Goal: Task Accomplishment & Management: Manage account settings

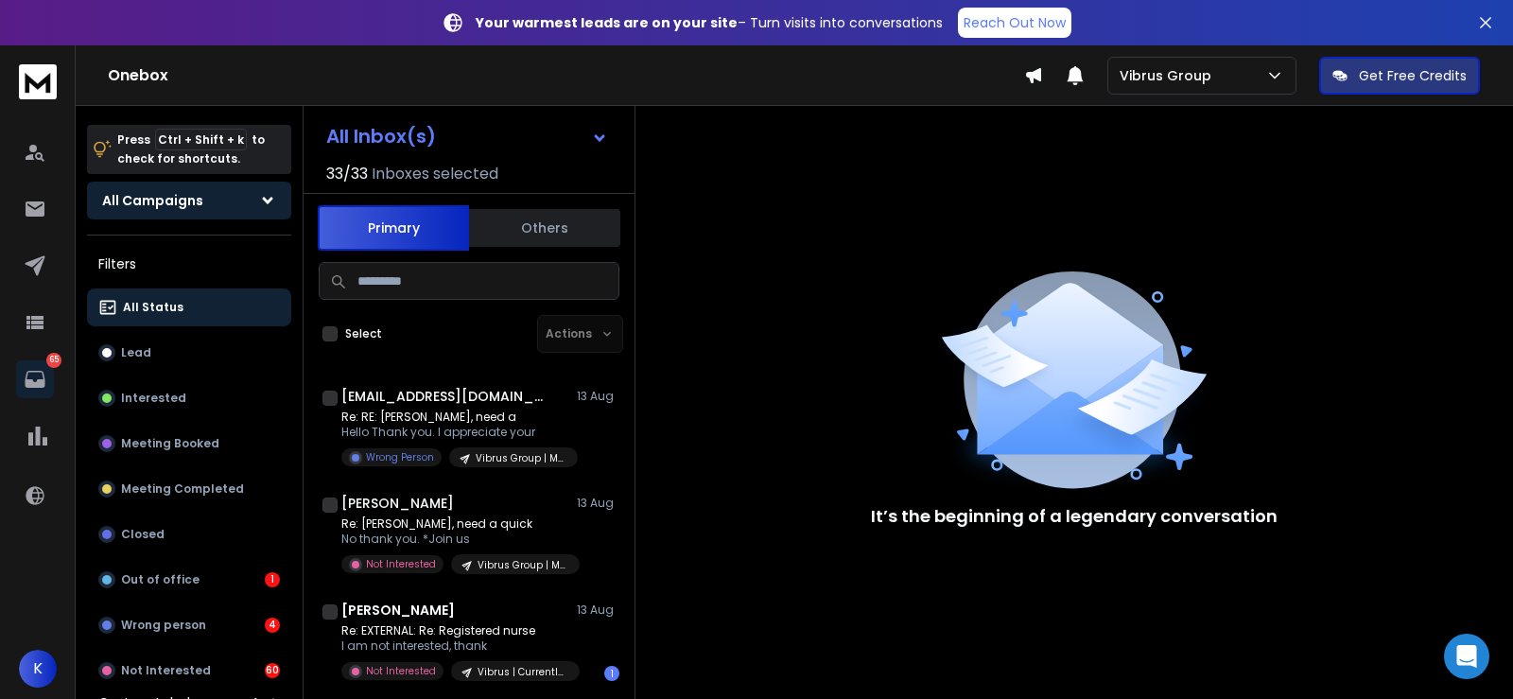
click at [260, 192] on icon at bounding box center [267, 200] width 17 height 17
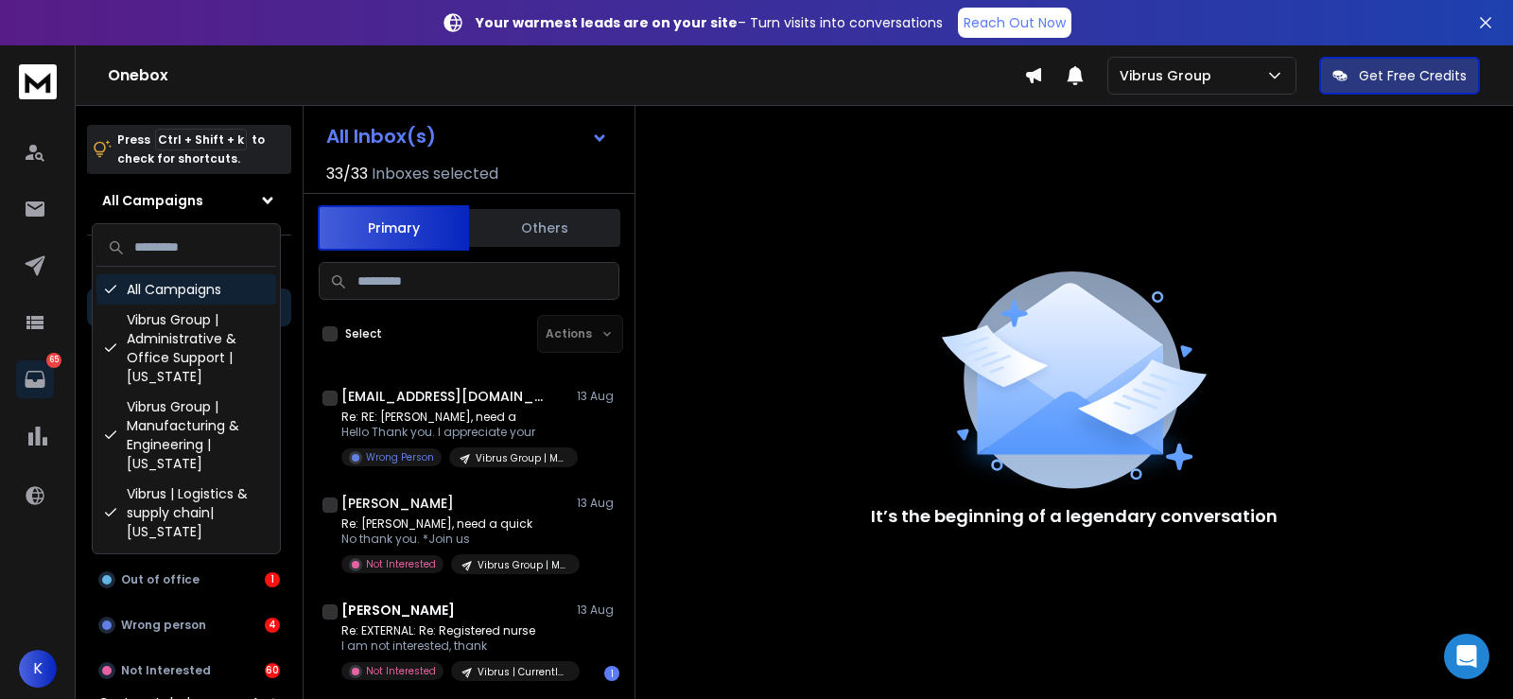
click at [113, 285] on icon at bounding box center [110, 289] width 15 height 15
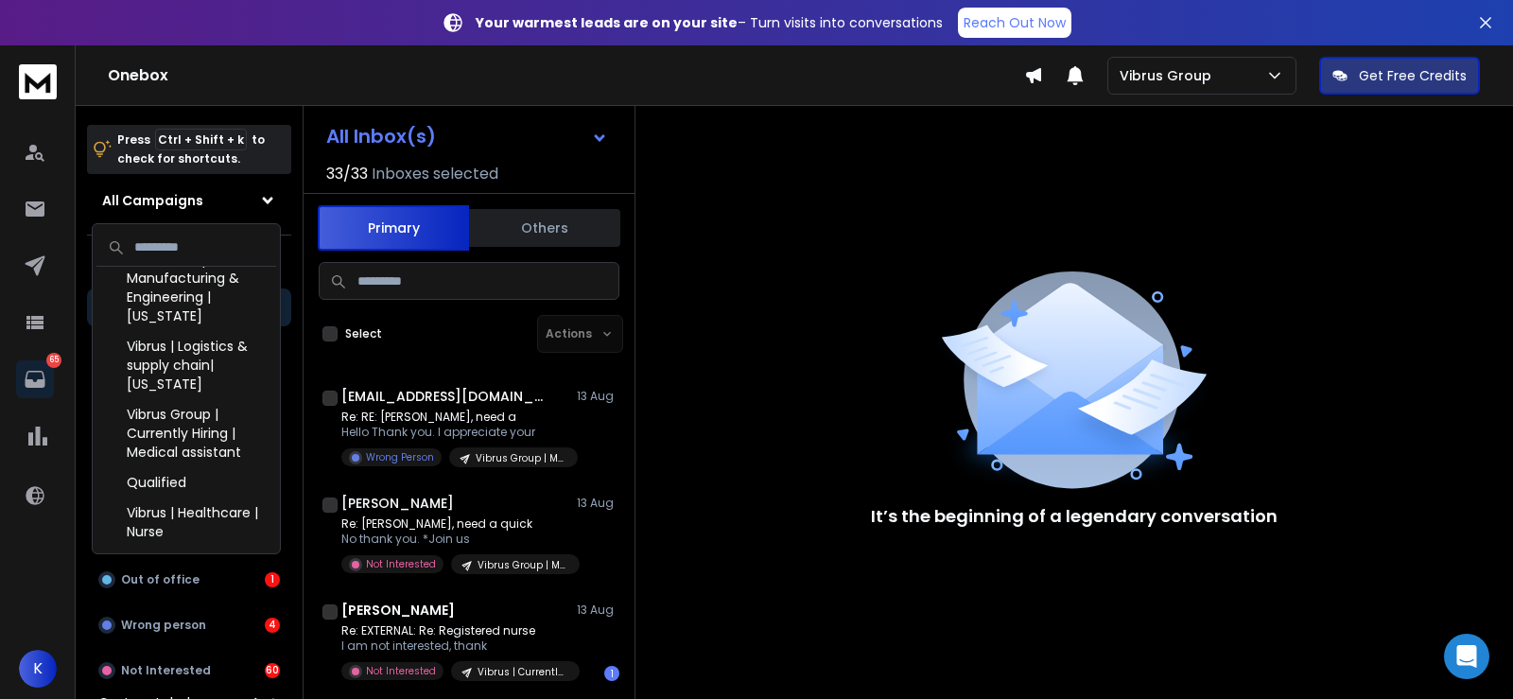
scroll to position [151, 0]
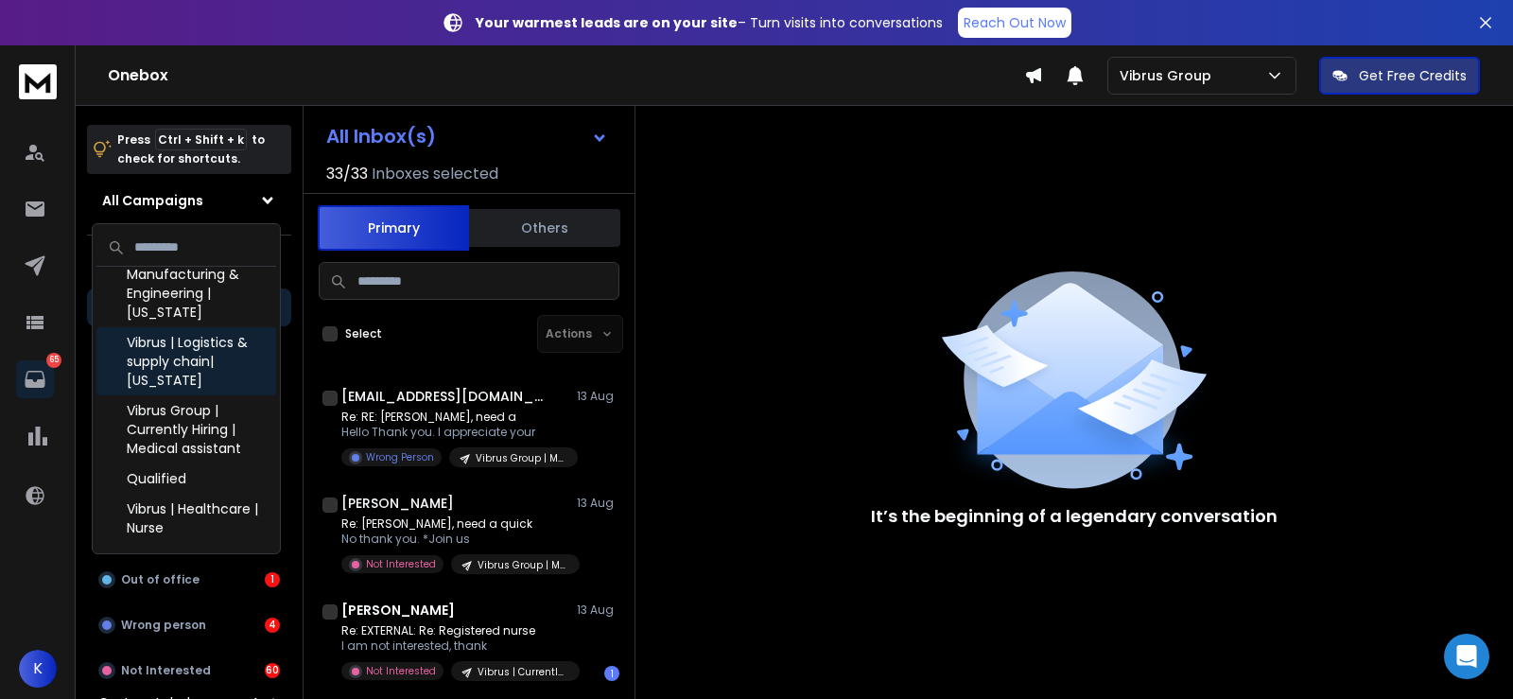
click at [184, 360] on div "Vibrus | Logistics & supply chain| Michigan" at bounding box center [186, 361] width 180 height 68
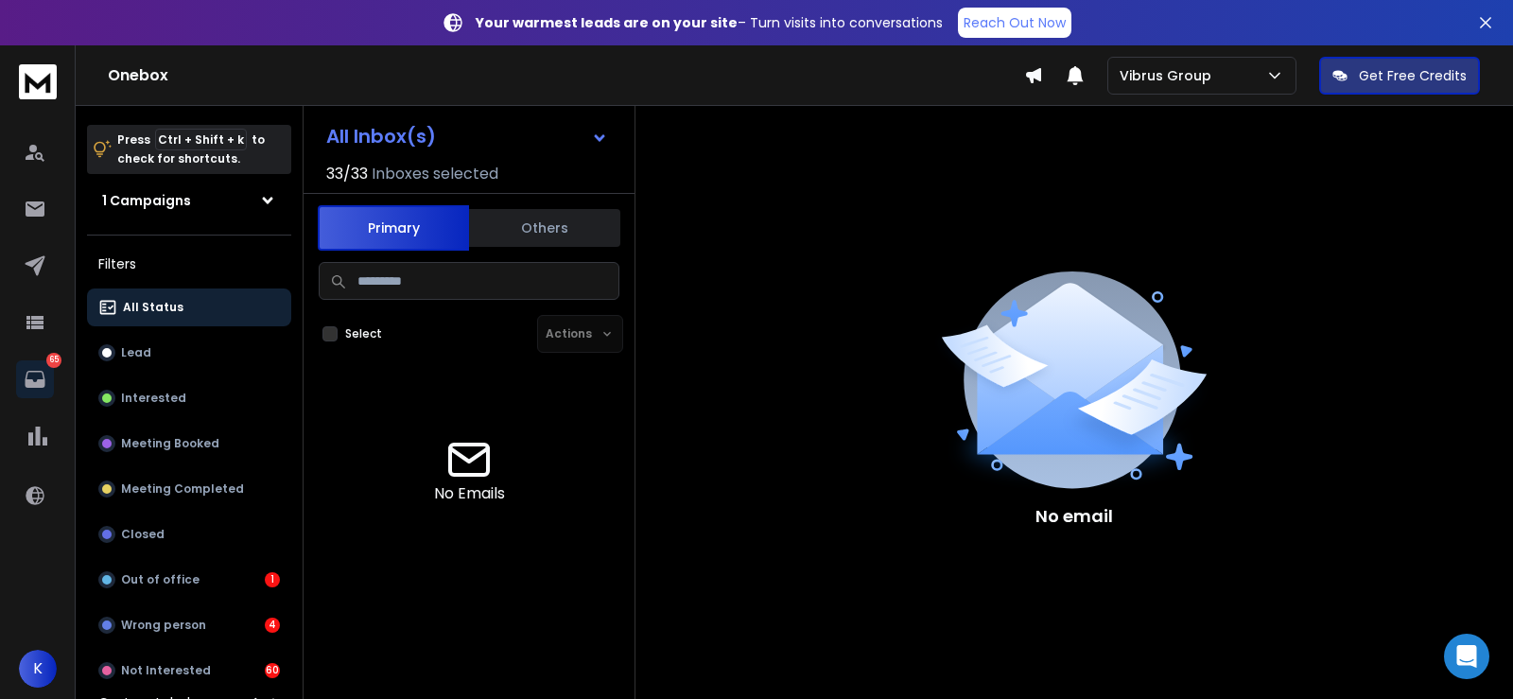
scroll to position [0, 0]
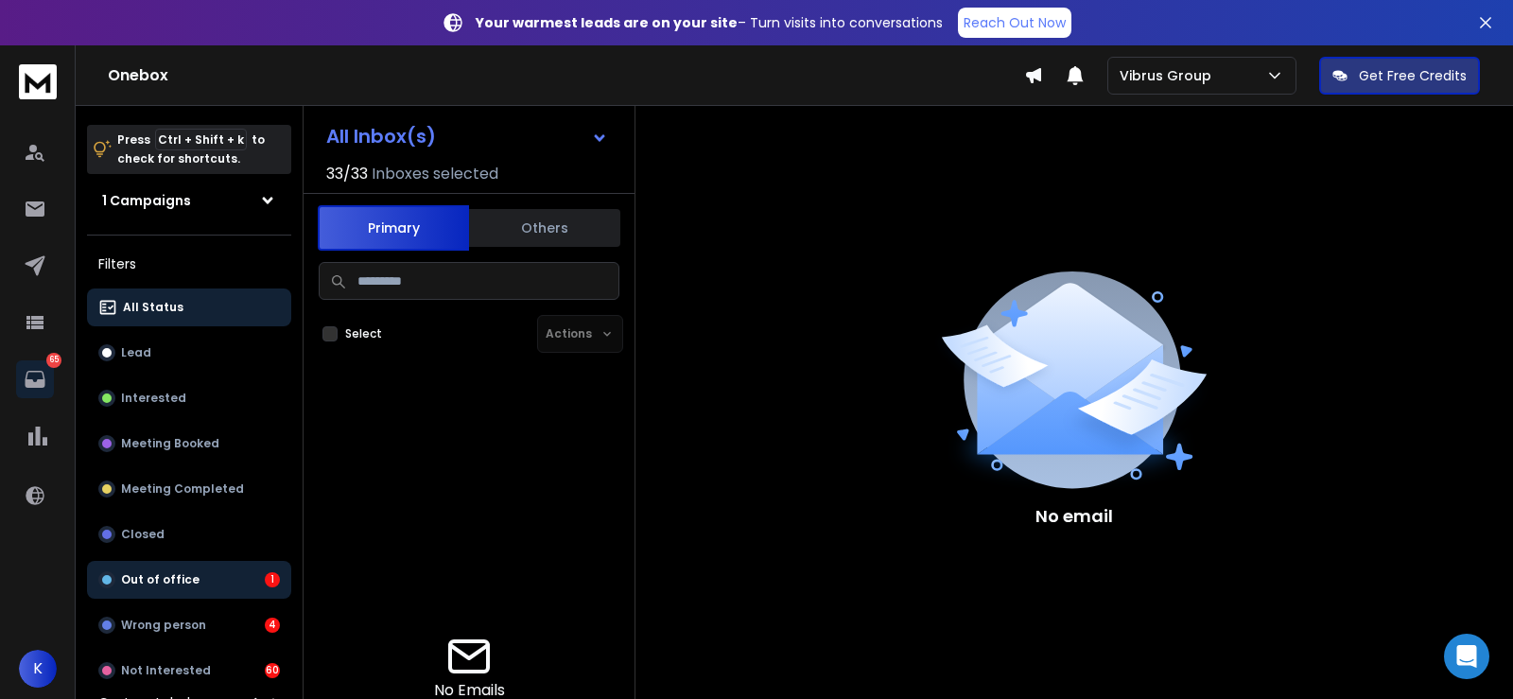
click at [181, 582] on p "Out of office" at bounding box center [160, 579] width 78 height 15
click at [171, 297] on button "All Status" at bounding box center [189, 307] width 204 height 38
click at [184, 579] on p "Out of office" at bounding box center [160, 579] width 78 height 15
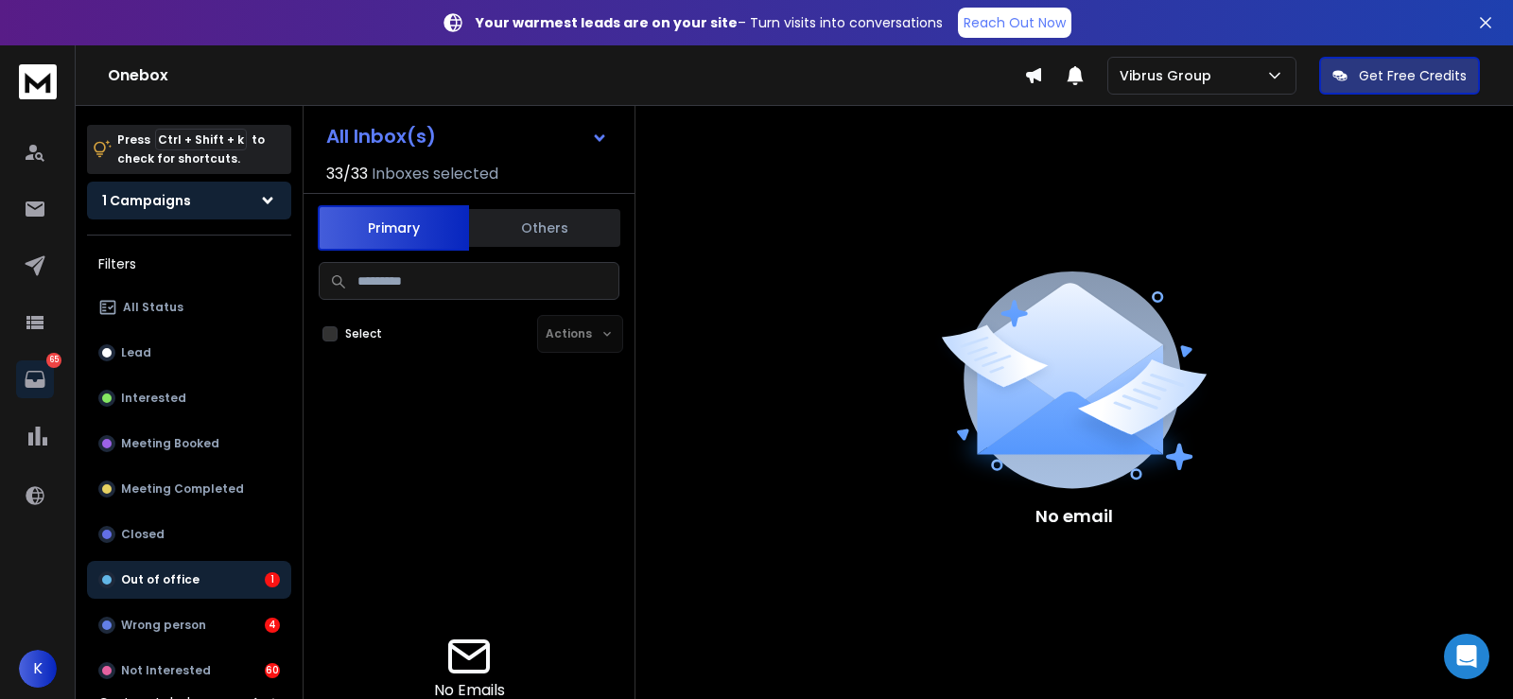
click at [259, 194] on icon at bounding box center [267, 200] width 17 height 17
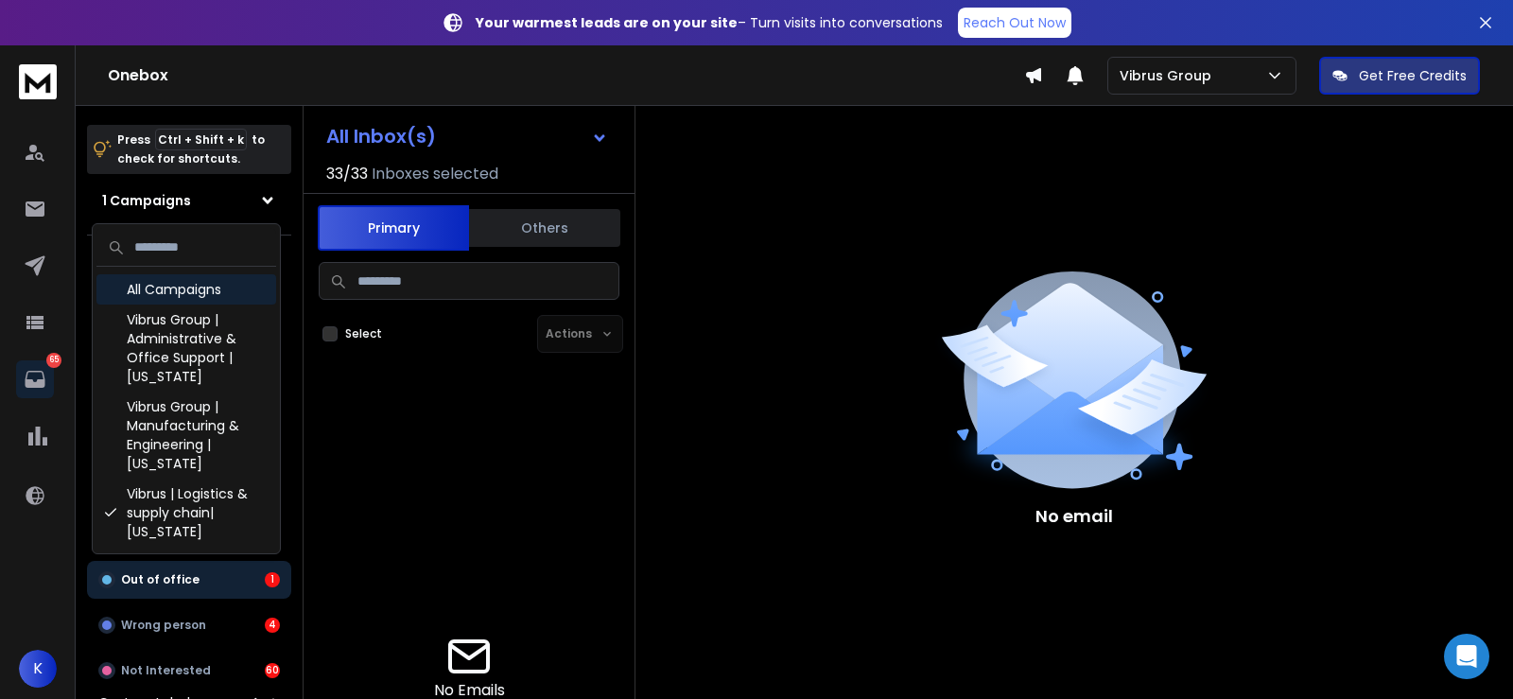
click at [146, 285] on div "All Campaigns" at bounding box center [186, 289] width 180 height 30
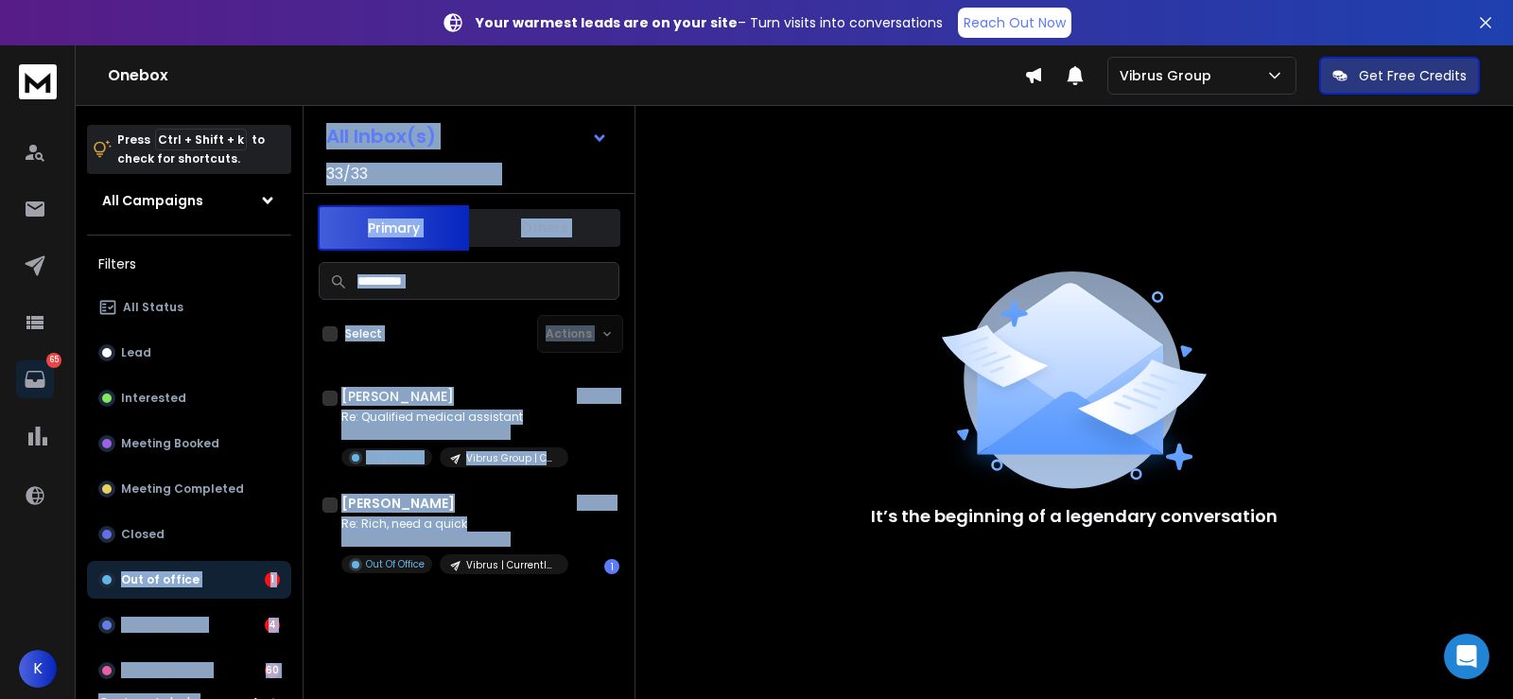
drag, startPoint x: 294, startPoint y: 535, endPoint x: 256, endPoint y: 590, distance: 66.6
click at [309, 696] on div "Press Ctrl + Shift + k to check for shortcuts. All Campaigns All Campaigns Filt…" at bounding box center [794, 455] width 1437 height 699
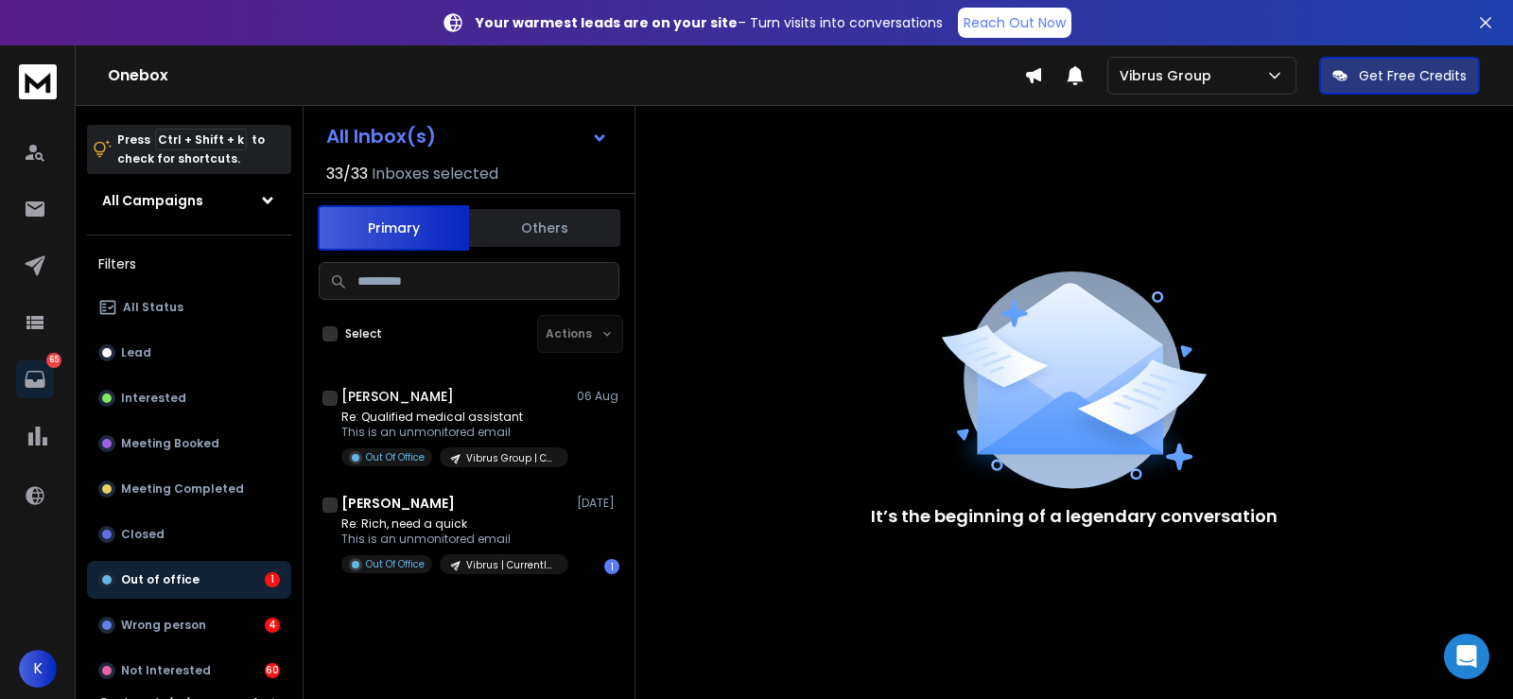
click at [806, 243] on div "It’s the beginning of a legendary conversation" at bounding box center [1073, 403] width 877 height 594
click at [127, 309] on p "All Status" at bounding box center [153, 307] width 61 height 15
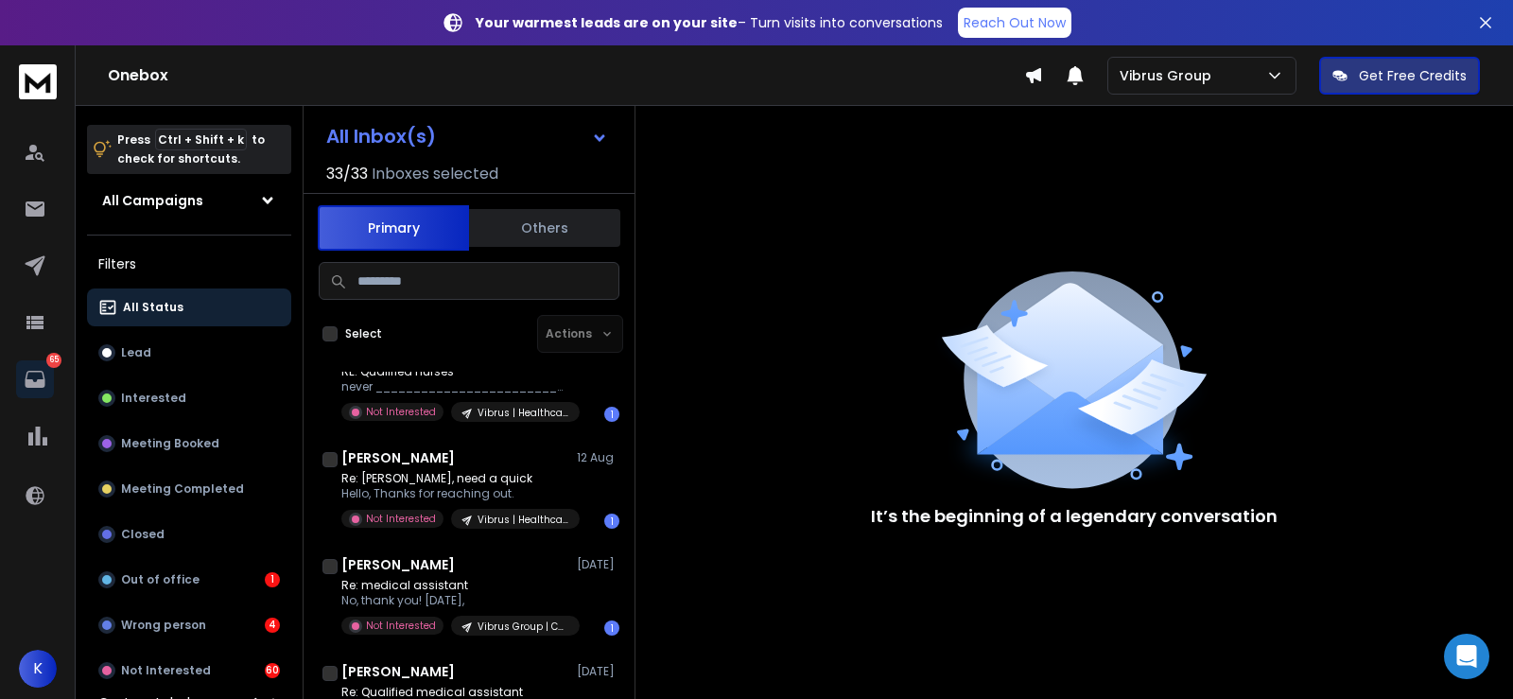
scroll to position [345, 0]
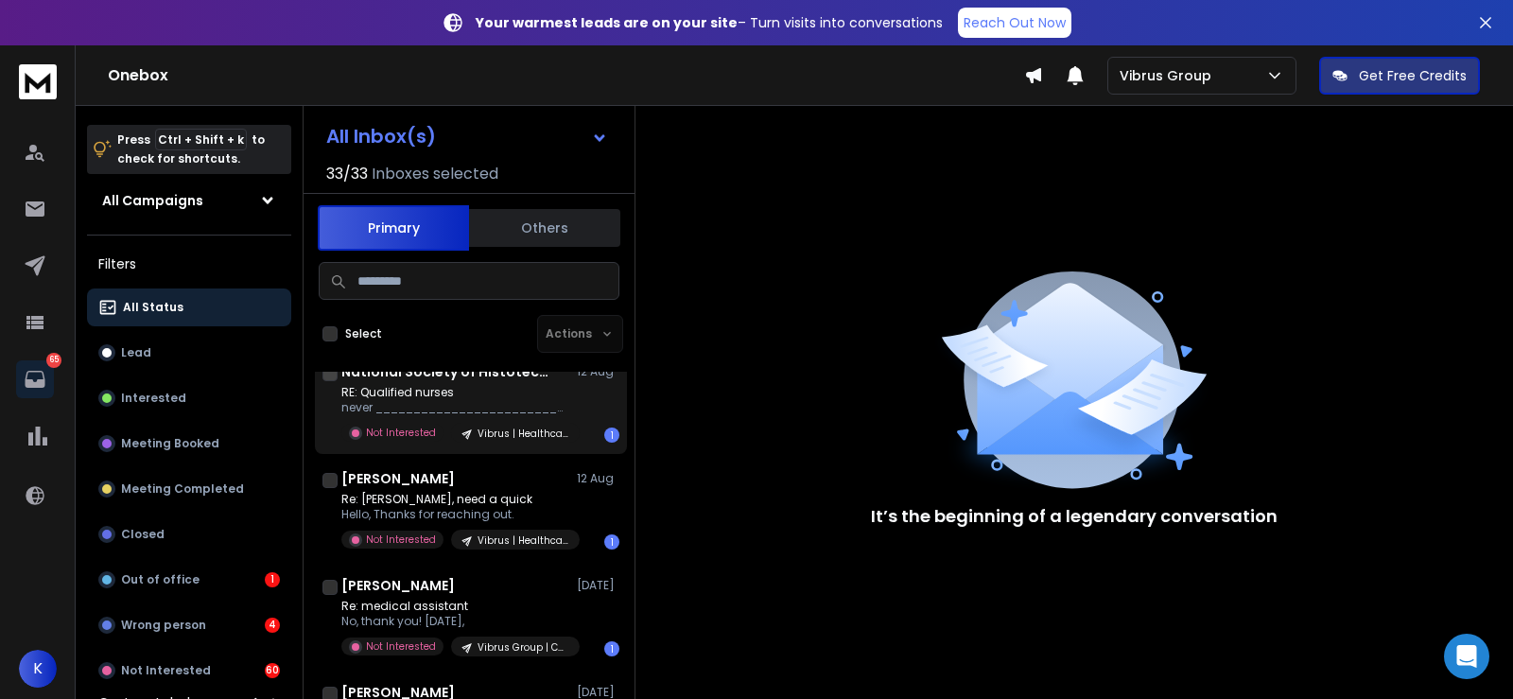
click at [424, 381] on div "National Society of Histotechnology 12 Aug RE: Qualified nurses never _________…" at bounding box center [480, 402] width 278 height 80
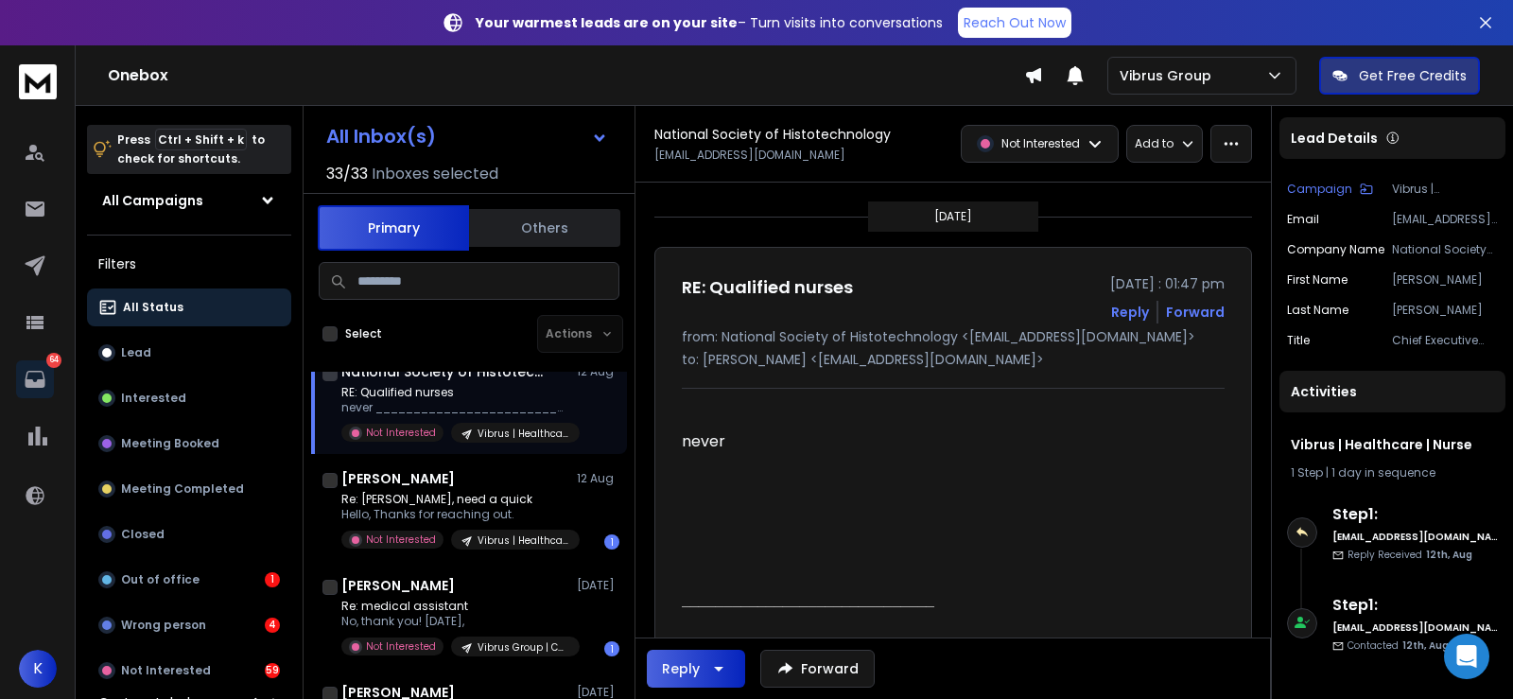
scroll to position [0, 0]
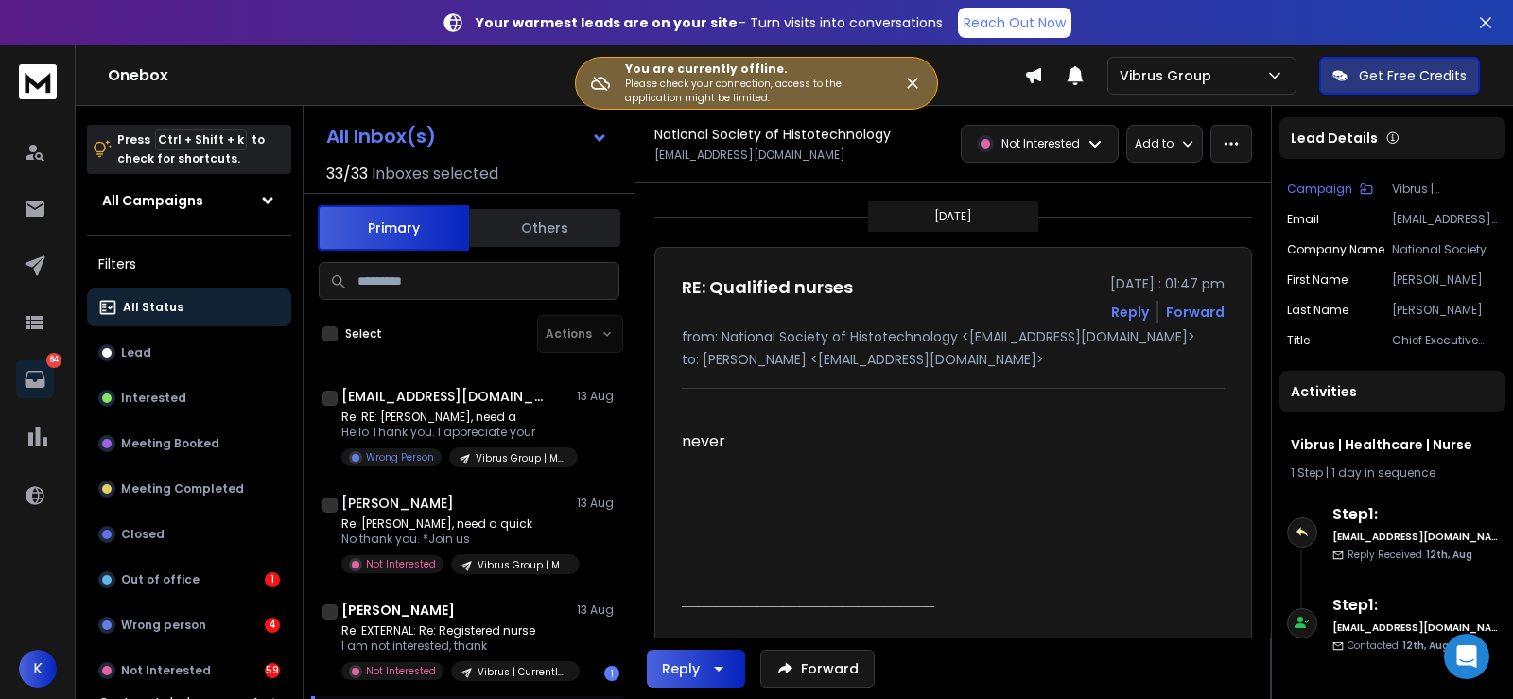
click at [1115, 679] on div "Reply Forward" at bounding box center [952, 667] width 635 height 61
click at [1073, 673] on div "Reply Forward" at bounding box center [952, 667] width 635 height 61
click at [1081, 194] on div "National Society of Histotechnology National Society of Histotechnology histo@n…" at bounding box center [952, 455] width 635 height 699
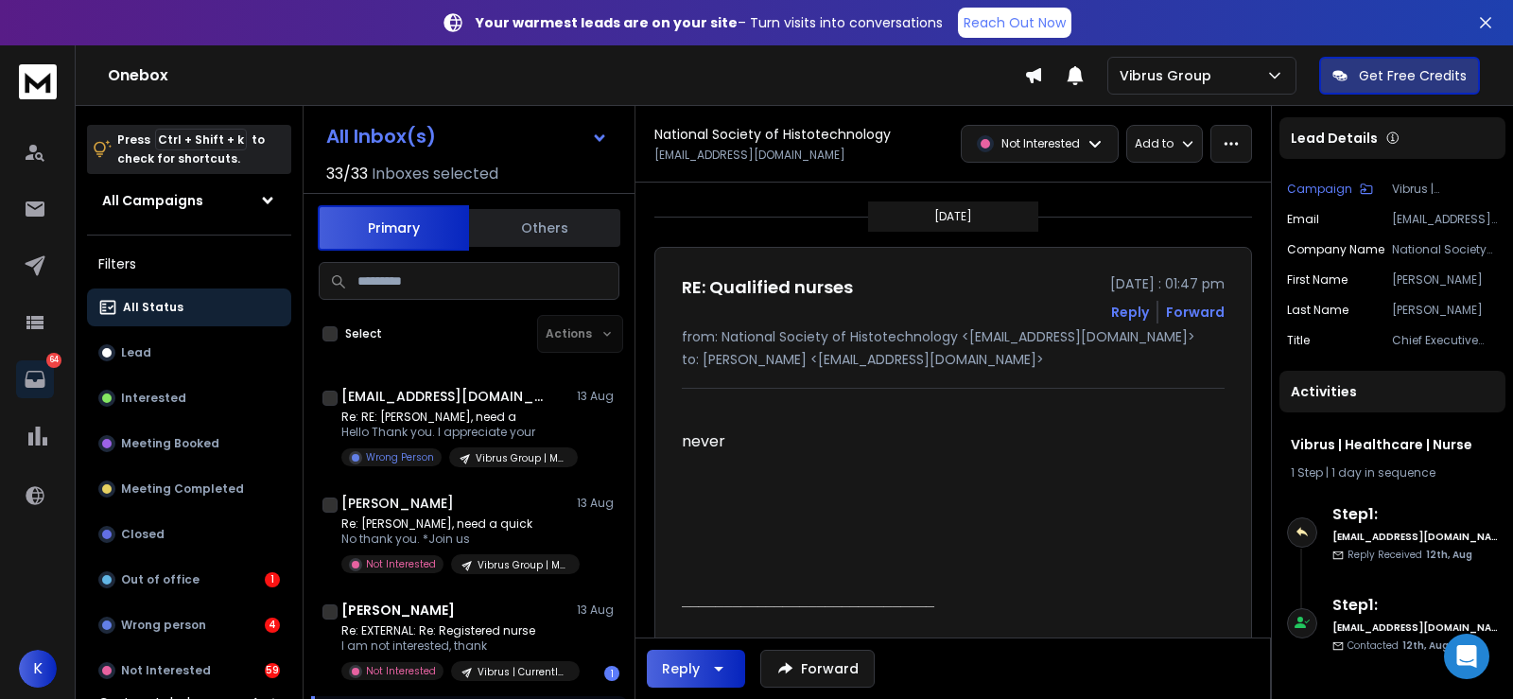
click at [1058, 668] on div "Reply Forward" at bounding box center [952, 667] width 635 height 61
